Goal: Task Accomplishment & Management: Use online tool/utility

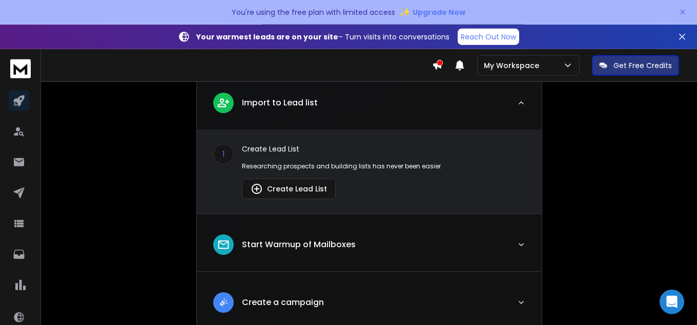
scroll to position [173, 0]
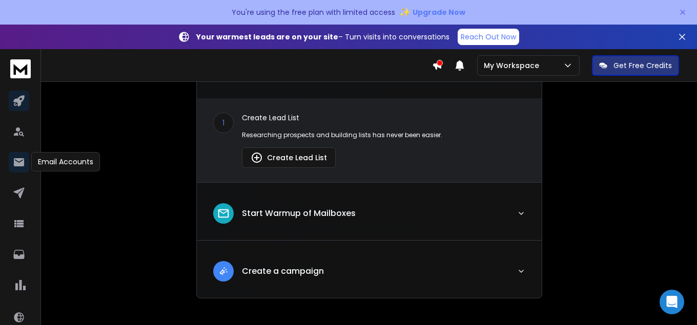
click at [23, 164] on icon at bounding box center [19, 162] width 10 height 8
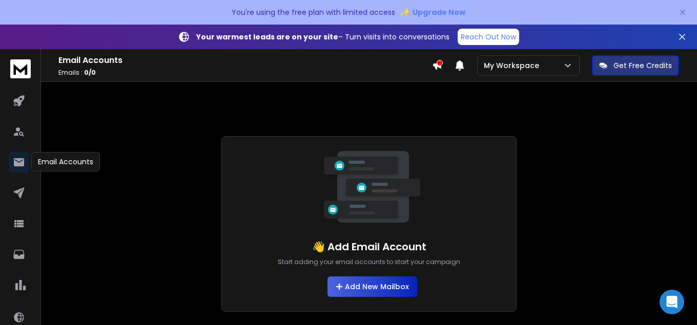
scroll to position [41, 0]
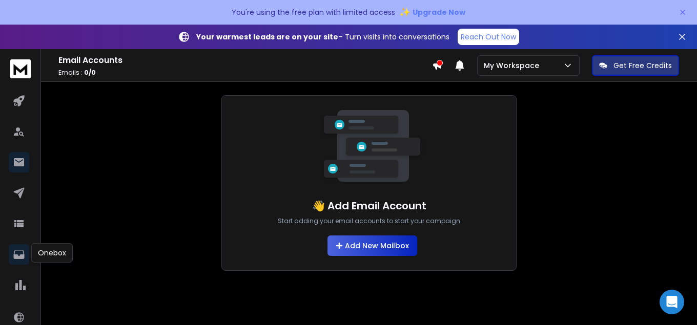
click at [27, 252] on link at bounding box center [19, 254] width 20 height 20
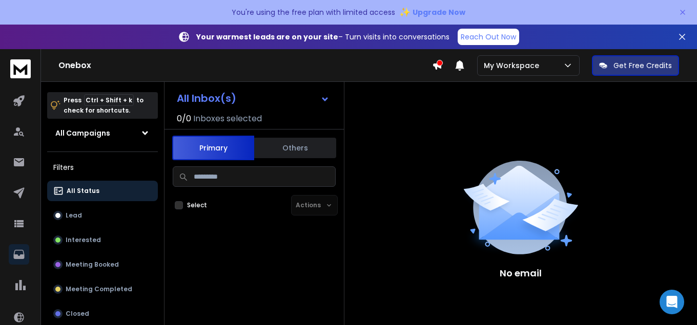
click at [16, 71] on img at bounding box center [20, 68] width 20 height 19
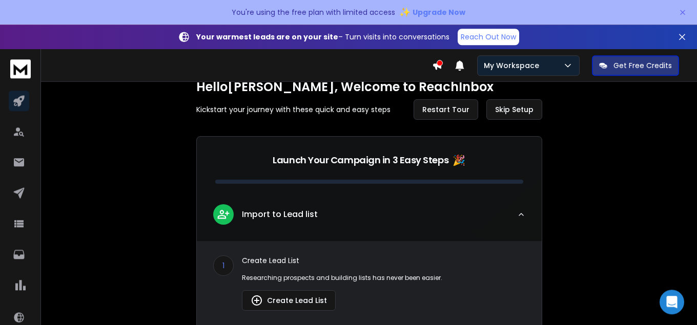
scroll to position [52, 0]
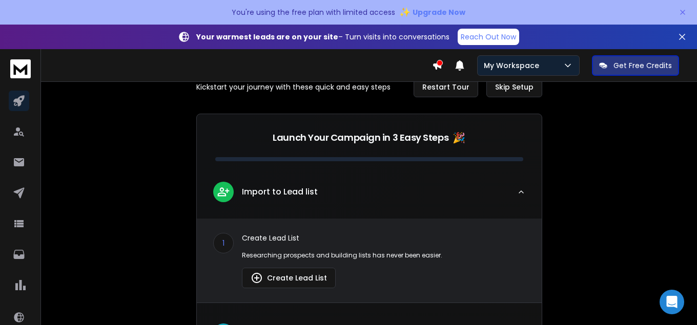
click at [542, 67] on div "My Workspace" at bounding box center [528, 65] width 89 height 10
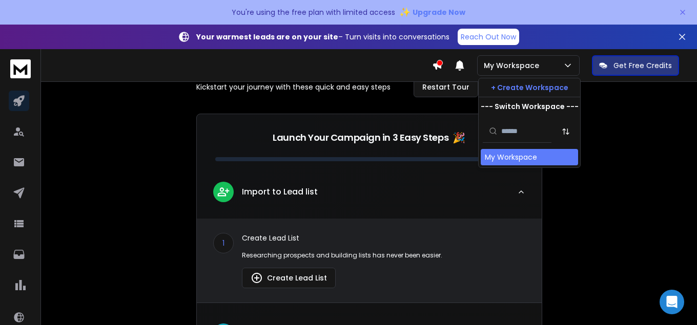
click at [526, 133] on input "text" at bounding box center [523, 131] width 44 height 23
paste input "**********"
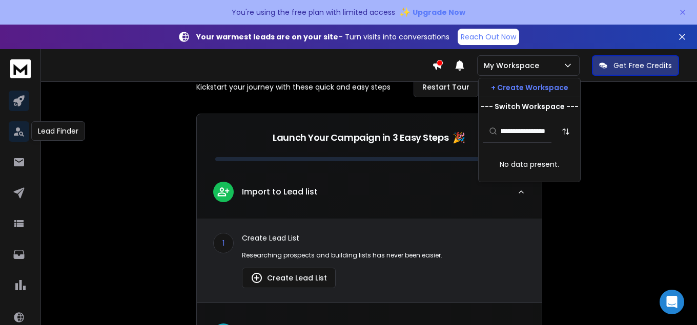
type input "**********"
click at [23, 127] on icon at bounding box center [19, 132] width 12 height 12
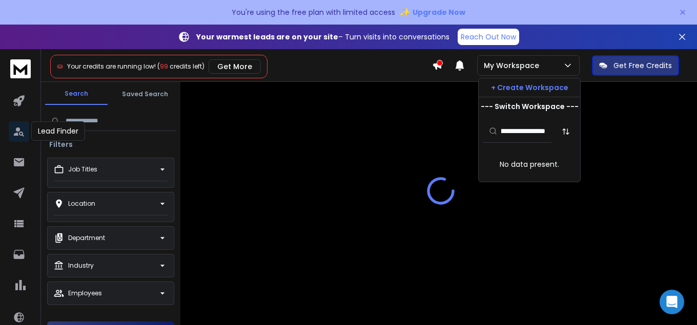
scroll to position [21, 0]
type input "**********"
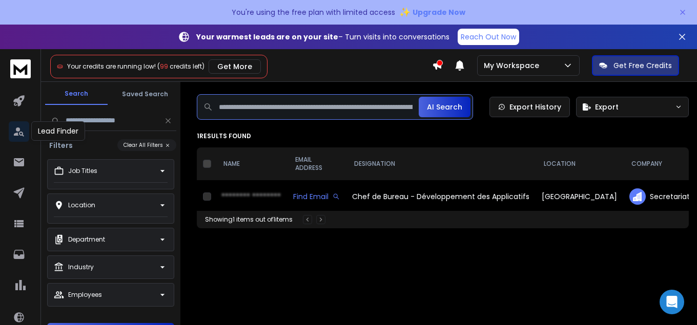
scroll to position [0, 0]
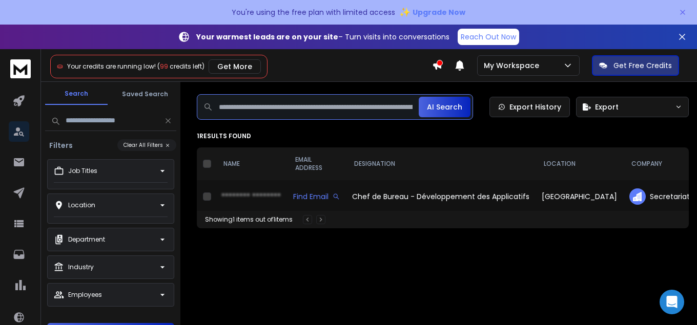
click at [251, 192] on span "******** ********" at bounding box center [250, 197] width 59 height 10
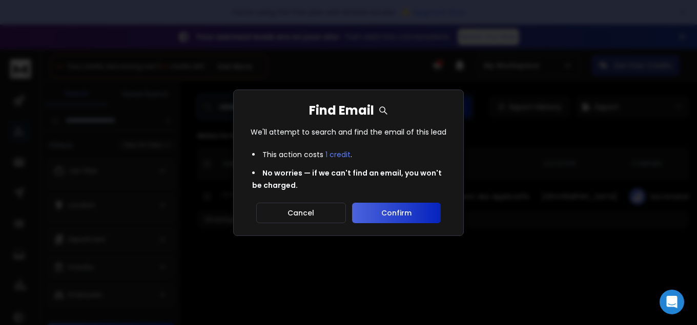
click at [383, 205] on button "Confirm" at bounding box center [396, 213] width 89 height 20
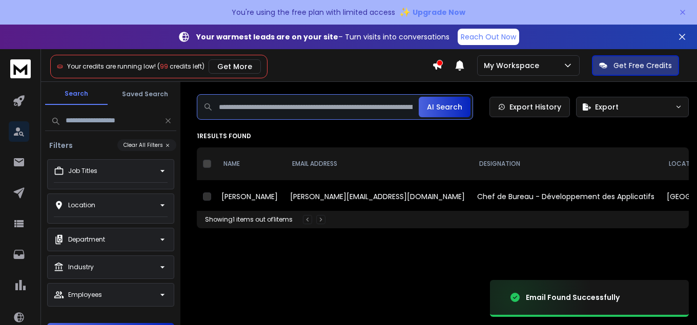
click at [263, 210] on div "NAME EMAIL ADDRESS DESIGNATION LOCATION COMPANY EMPLOYEES COMPANY LOCATION INDU…" at bounding box center [443, 202] width 492 height 108
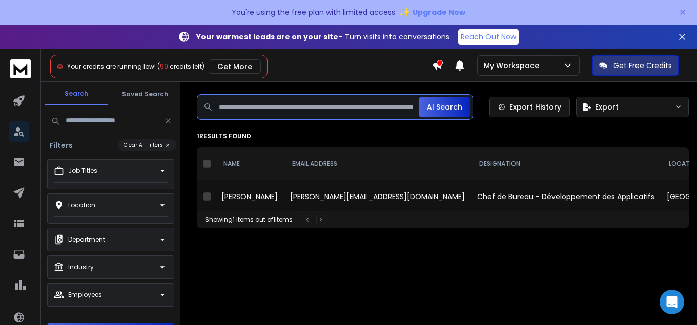
click at [237, 190] on td "Nicolas Biscarros" at bounding box center [249, 196] width 69 height 33
click at [225, 195] on span "Nicolas Biscarros" at bounding box center [249, 197] width 56 height 10
click at [202, 198] on td at bounding box center [206, 196] width 18 height 33
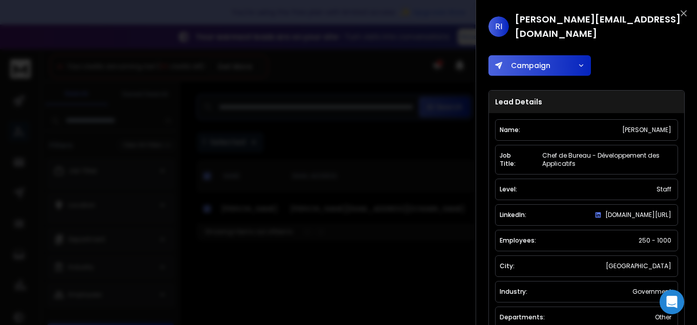
click at [496, 17] on span "RI" at bounding box center [498, 26] width 20 height 20
click at [519, 60] on span "Campaign" at bounding box center [529, 65] width 44 height 10
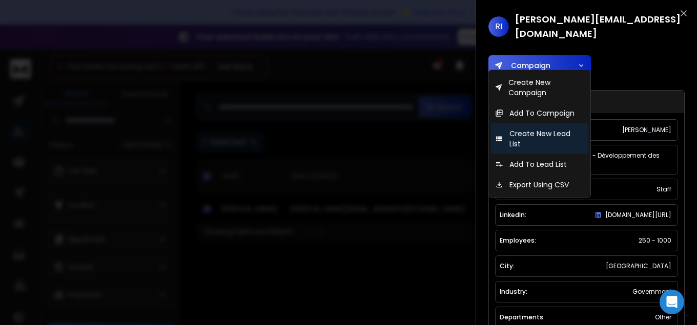
click at [380, 171] on div at bounding box center [348, 162] width 697 height 325
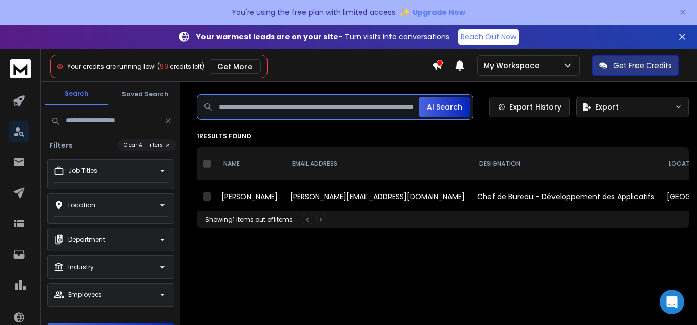
scroll to position [71, 0]
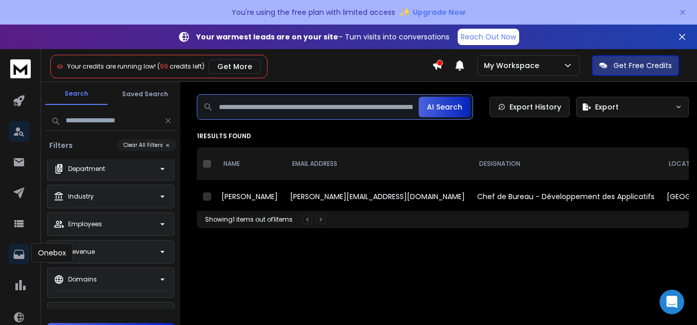
click at [17, 256] on icon at bounding box center [18, 254] width 11 height 9
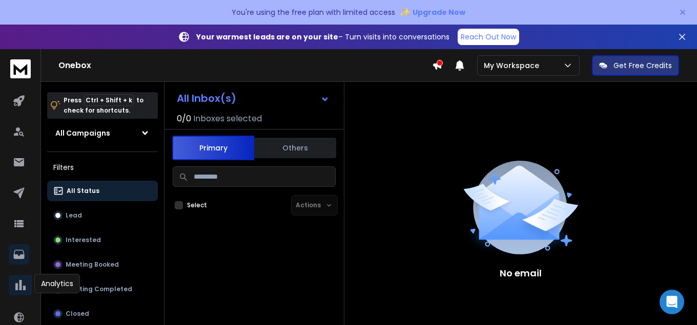
click at [18, 282] on icon at bounding box center [20, 285] width 15 height 15
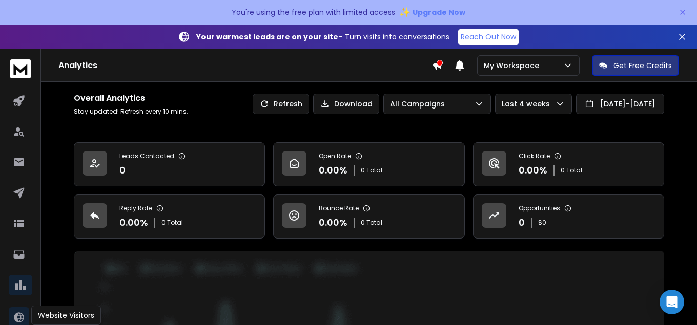
click at [20, 313] on icon at bounding box center [19, 318] width 10 height 10
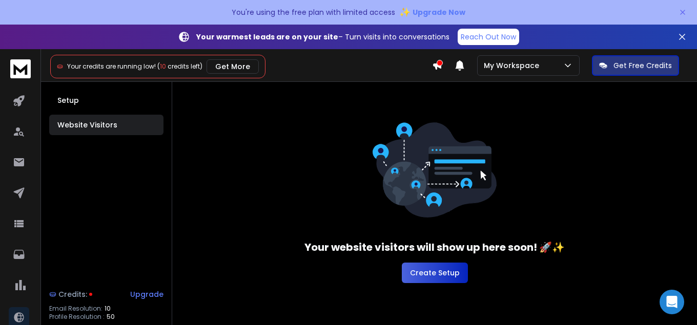
click at [31, 75] on div at bounding box center [21, 195] width 24 height 273
click at [25, 69] on img at bounding box center [20, 68] width 20 height 19
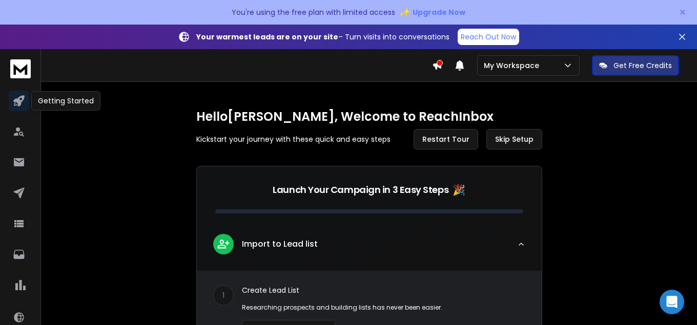
click at [17, 107] on icon at bounding box center [19, 101] width 12 height 12
click at [17, 130] on circle at bounding box center [18, 130] width 4 height 4
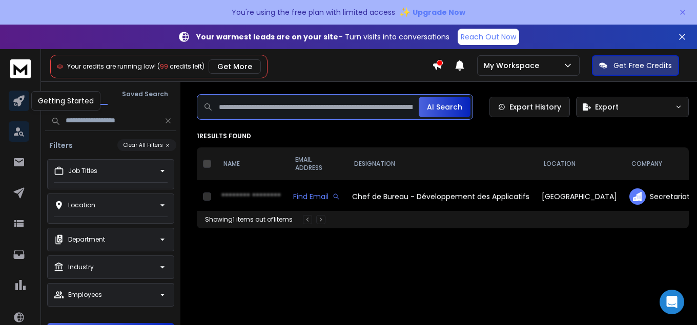
click at [19, 95] on icon at bounding box center [19, 101] width 12 height 12
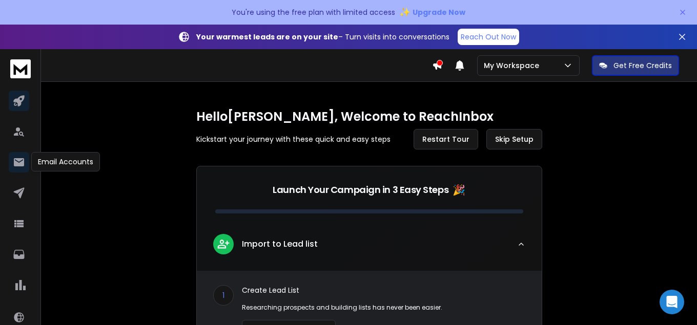
click at [17, 169] on link at bounding box center [19, 162] width 20 height 20
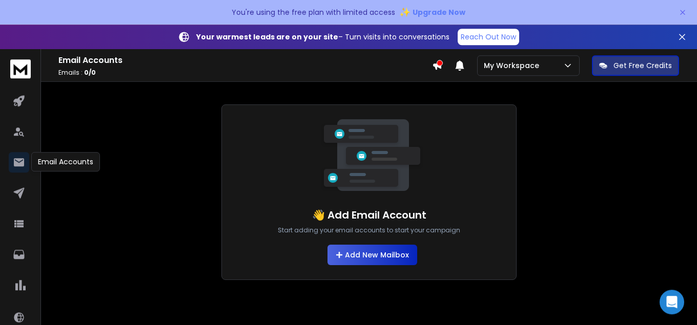
scroll to position [41, 0]
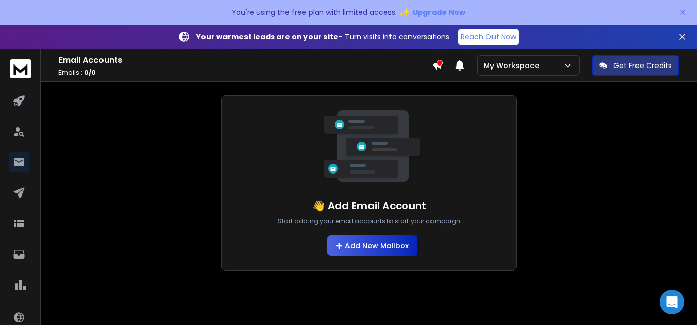
click at [10, 181] on div at bounding box center [21, 211] width 24 height 241
click at [17, 191] on icon at bounding box center [18, 193] width 11 height 11
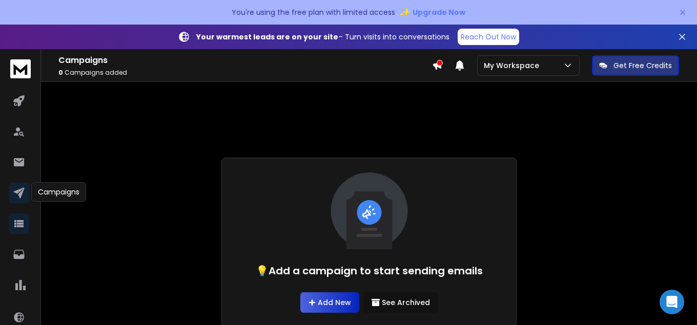
click at [25, 217] on link at bounding box center [19, 224] width 20 height 20
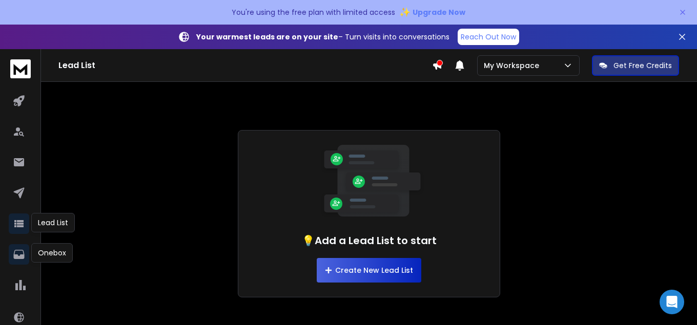
click at [30, 251] on div at bounding box center [21, 256] width 24 height 25
click at [28, 252] on body "You're using the free plan with limited access ✨ Upgrade Now Your warmest leads…" at bounding box center [348, 162] width 697 height 325
click at [28, 252] on link at bounding box center [19, 254] width 20 height 20
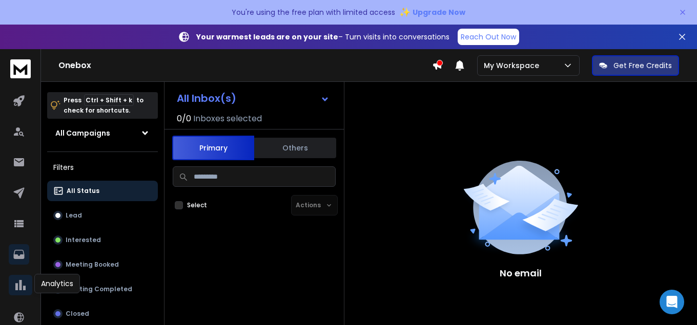
click at [18, 293] on link at bounding box center [21, 286] width 24 height 24
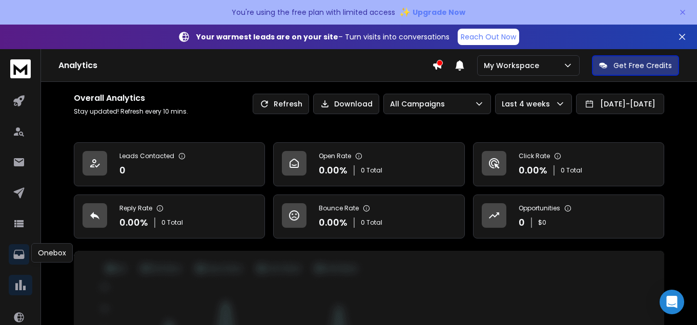
scroll to position [150, 0]
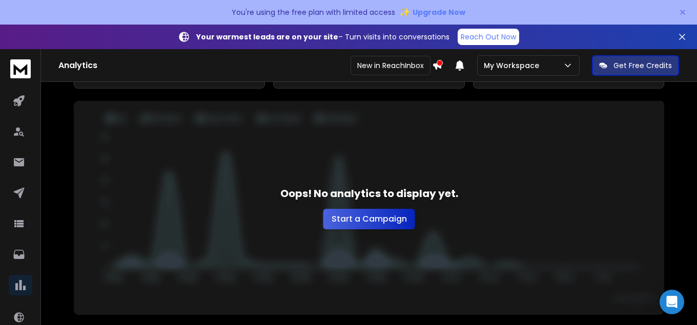
click at [436, 70] on icon at bounding box center [437, 65] width 10 height 10
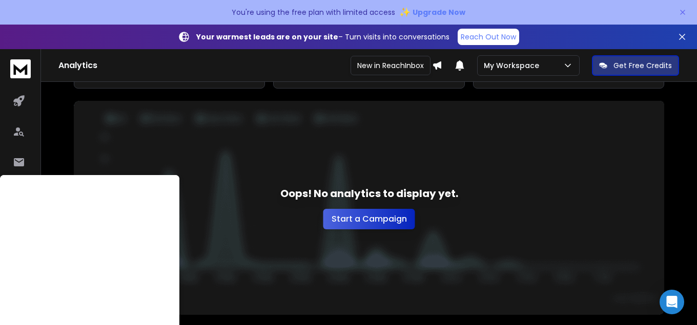
click at [436, 70] on icon at bounding box center [437, 65] width 10 height 10
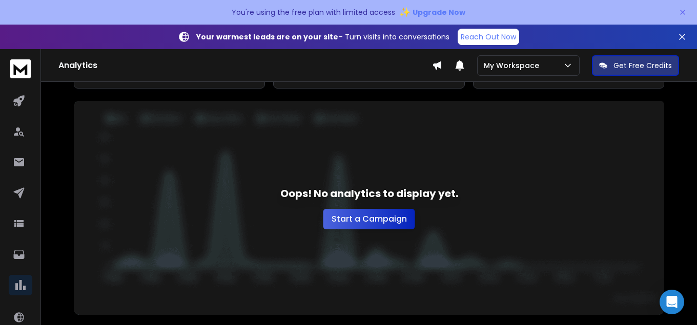
click at [436, 70] on icon at bounding box center [437, 65] width 10 height 10
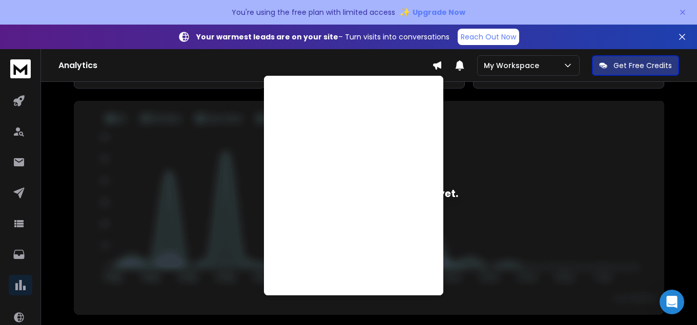
click at [26, 71] on img at bounding box center [20, 68] width 20 height 19
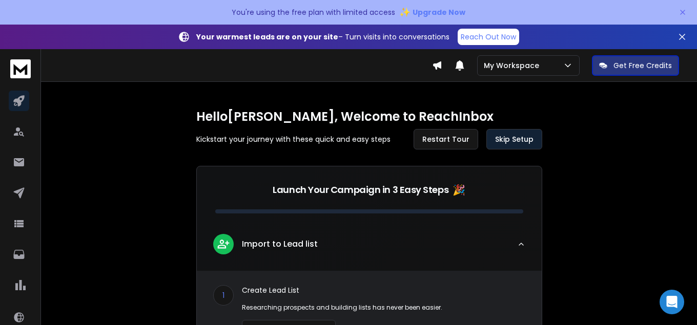
click at [533, 137] on span "Skip Setup" at bounding box center [514, 139] width 38 height 10
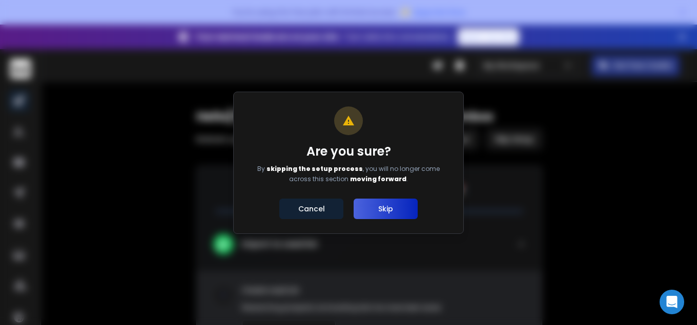
click at [378, 211] on button "Skip" at bounding box center [386, 209] width 64 height 20
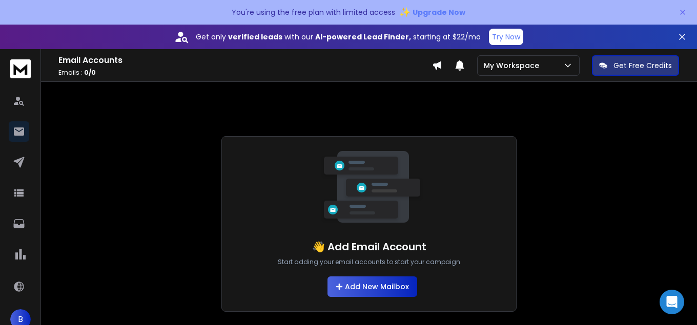
click at [24, 76] on img at bounding box center [20, 68] width 20 height 19
click at [29, 69] on img at bounding box center [20, 68] width 20 height 19
click at [29, 63] on img at bounding box center [20, 68] width 20 height 19
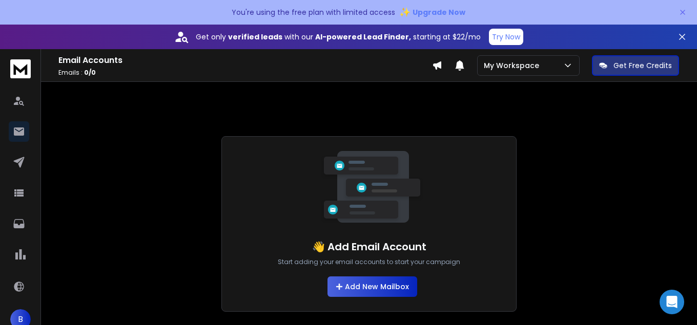
click at [29, 63] on img at bounding box center [20, 68] width 20 height 19
click at [527, 65] on p "My Workspace" at bounding box center [513, 65] width 59 height 10
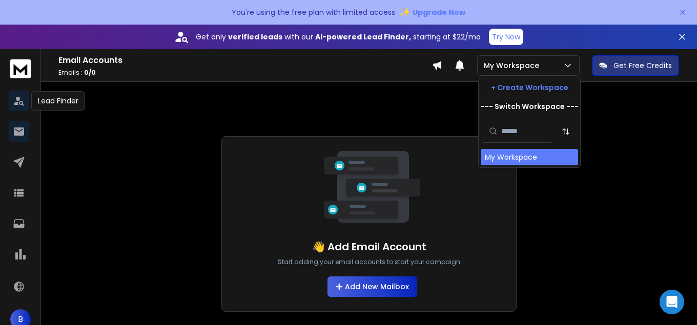
click at [19, 102] on icon at bounding box center [19, 103] width 10 height 5
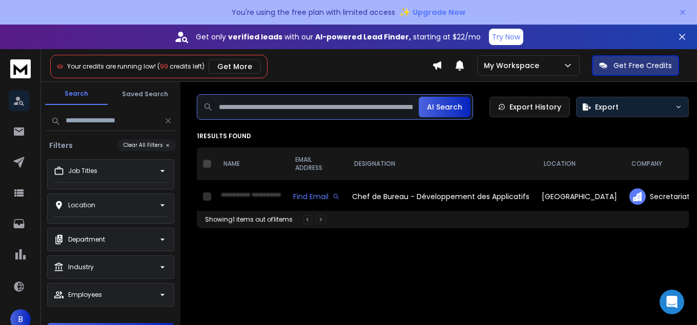
click at [618, 108] on div "Export" at bounding box center [627, 107] width 88 height 10
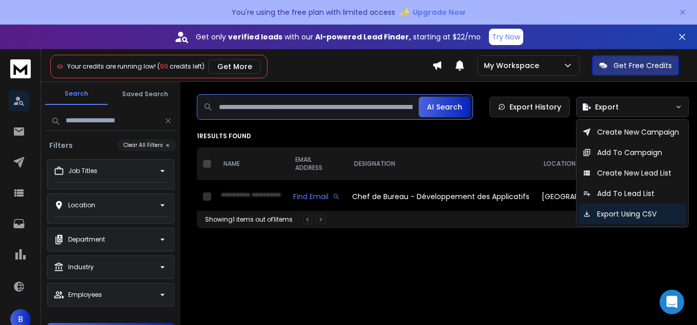
click at [612, 211] on p "Export Using CSV" at bounding box center [627, 214] width 64 height 14
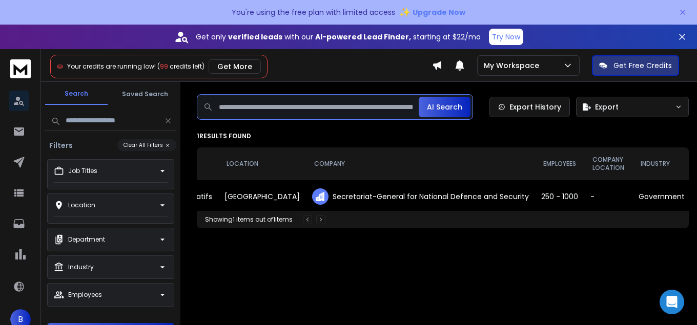
scroll to position [0, 324]
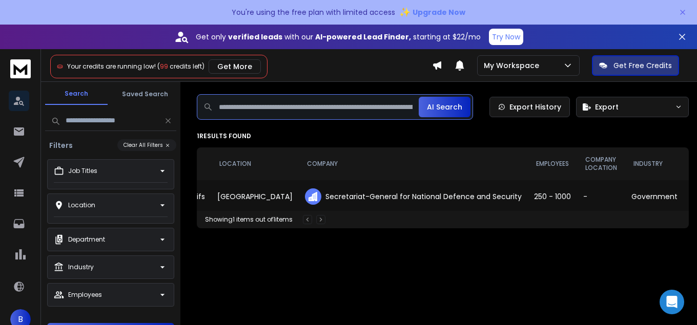
click at [625, 188] on td "Government" at bounding box center [654, 196] width 58 height 33
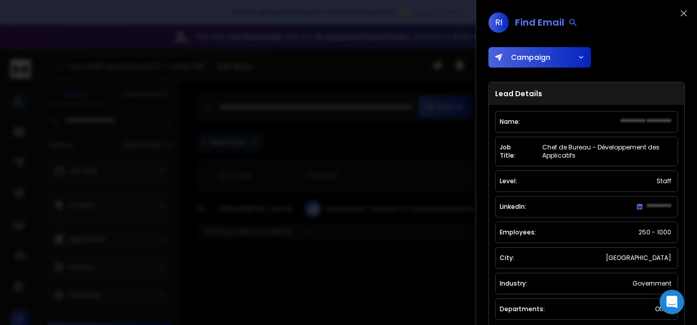
scroll to position [14, 0]
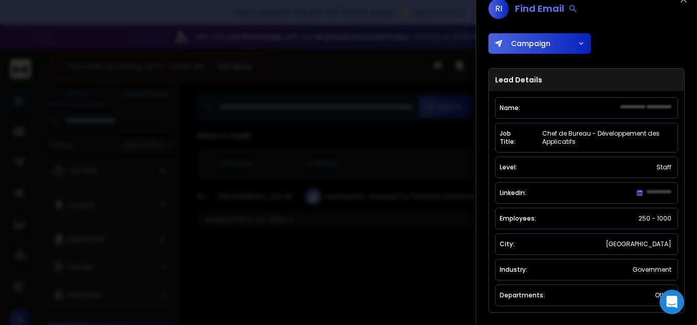
click at [384, 175] on div at bounding box center [348, 162] width 697 height 325
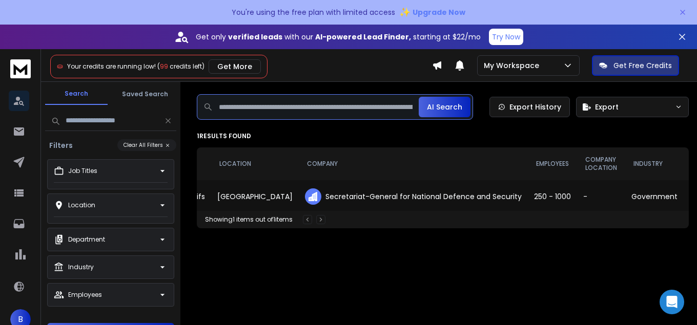
click at [305, 203] on div at bounding box center [313, 197] width 16 height 16
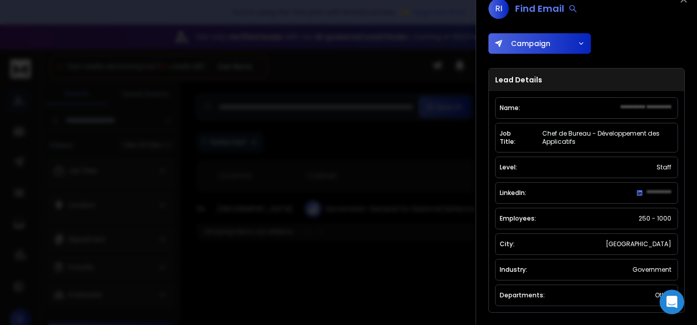
click at [541, 141] on div "Chef de Bureau - Développement des Applicatifs" at bounding box center [606, 138] width 133 height 20
drag, startPoint x: 541, startPoint y: 141, endPoint x: 555, endPoint y: 138, distance: 14.8
click at [544, 139] on div "Chef de Bureau - Développement des Applicatifs" at bounding box center [606, 138] width 133 height 20
click at [573, 139] on div "Chef de Bureau - Développement des Applicatifs" at bounding box center [606, 138] width 133 height 20
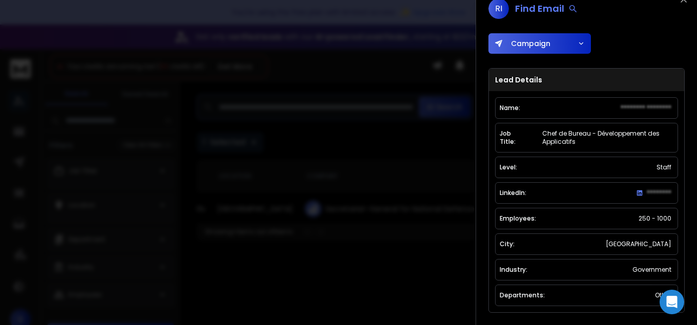
click at [573, 139] on div "Chef de Bureau - Développement des Applicatifs" at bounding box center [606, 138] width 133 height 20
click at [394, 167] on div at bounding box center [348, 162] width 697 height 325
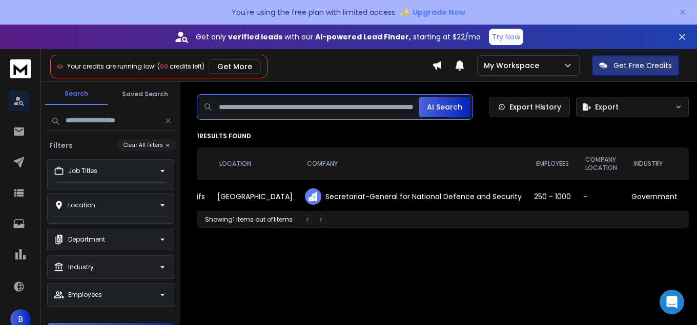
click at [224, 164] on th "LOCATION" at bounding box center [255, 164] width 88 height 33
click at [235, 148] on th "LOCATION" at bounding box center [255, 164] width 88 height 33
drag, startPoint x: 266, startPoint y: 219, endPoint x: 197, endPoint y: 214, distance: 69.4
click at [197, 214] on div "Showing 1 items out of 1 items" at bounding box center [443, 219] width 492 height 17
click at [115, 177] on div "Job Titles" at bounding box center [110, 174] width 127 height 30
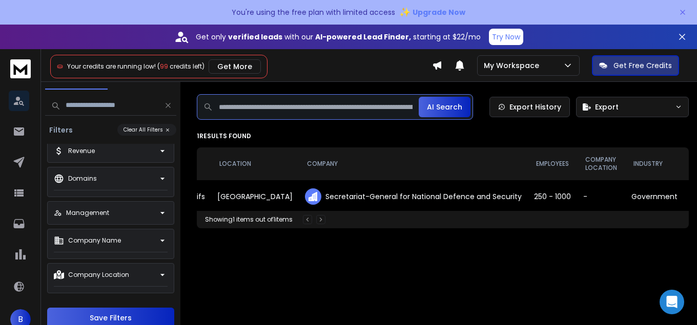
scroll to position [57, 0]
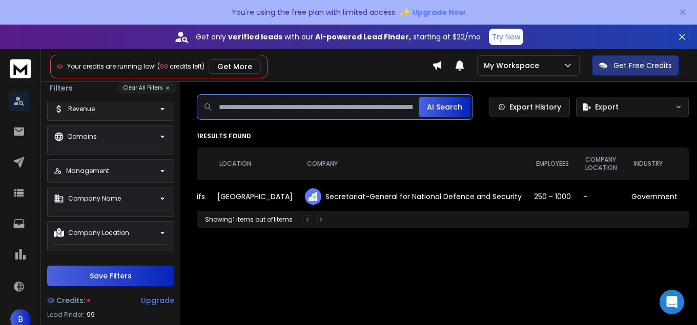
click at [439, 109] on button "AI Search" at bounding box center [445, 107] width 52 height 20
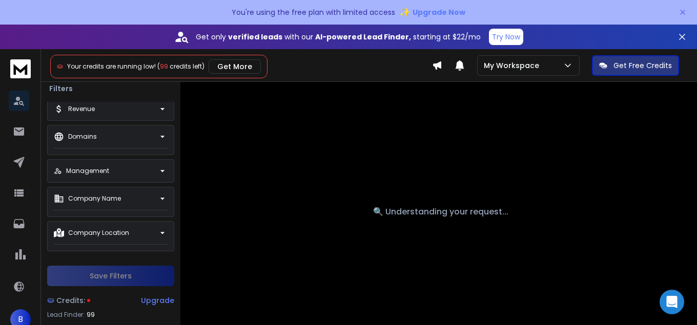
scroll to position [56, 0]
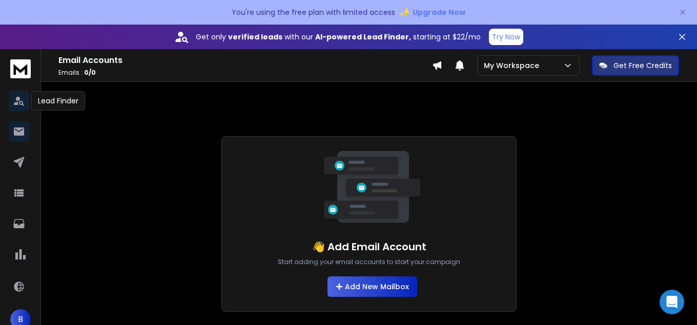
click at [18, 98] on circle at bounding box center [18, 99] width 4 height 4
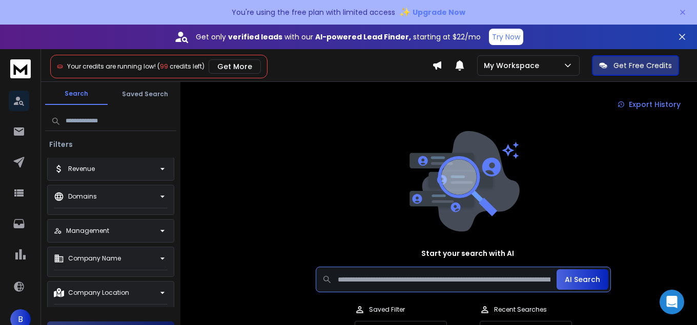
scroll to position [156, 0]
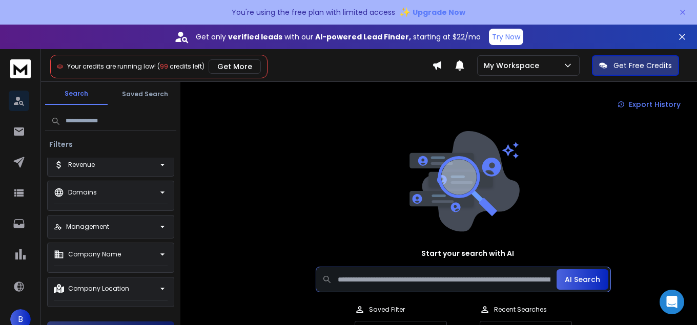
click at [117, 199] on div "Domains" at bounding box center [110, 196] width 127 height 30
click at [123, 165] on div "Revenue" at bounding box center [111, 165] width 114 height 10
